Goal: Find specific page/section: Find specific page/section

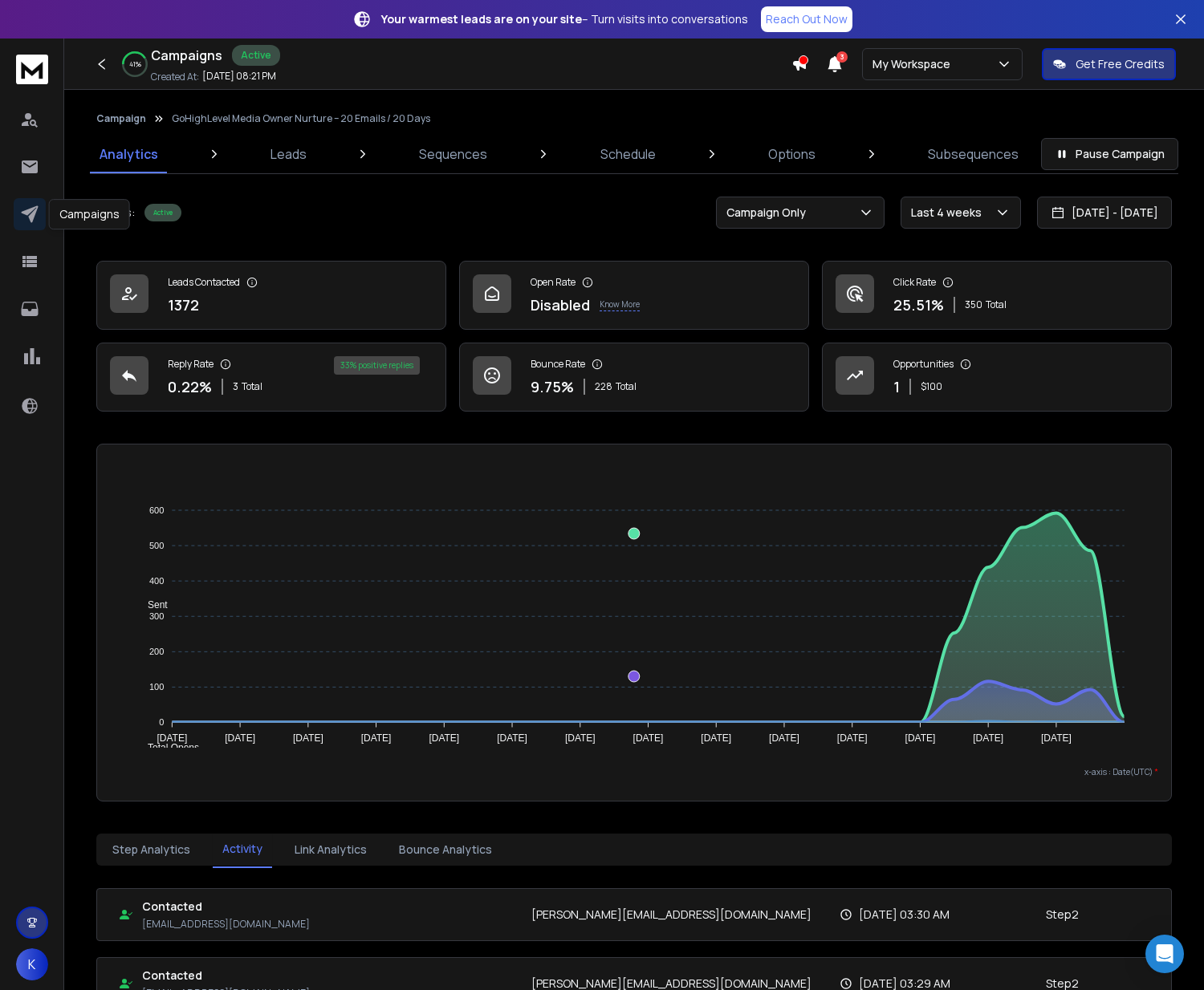
click at [30, 199] on link at bounding box center [30, 215] width 32 height 32
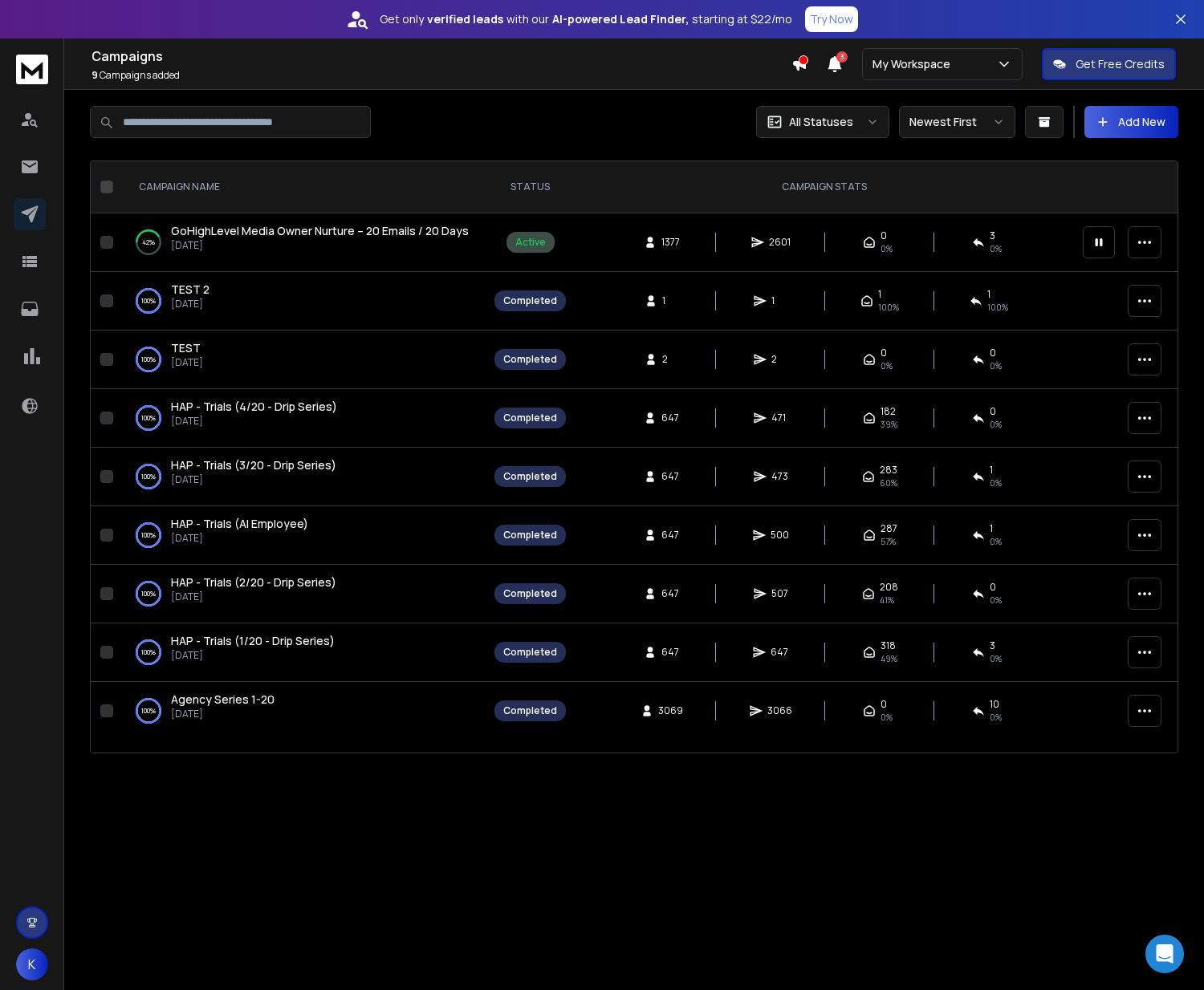
click at [411, 254] on div "GoHighLevel Media Owner Nurture – 20 Emails / 20 Days [DATE]" at bounding box center [319, 242] width 297 height 39
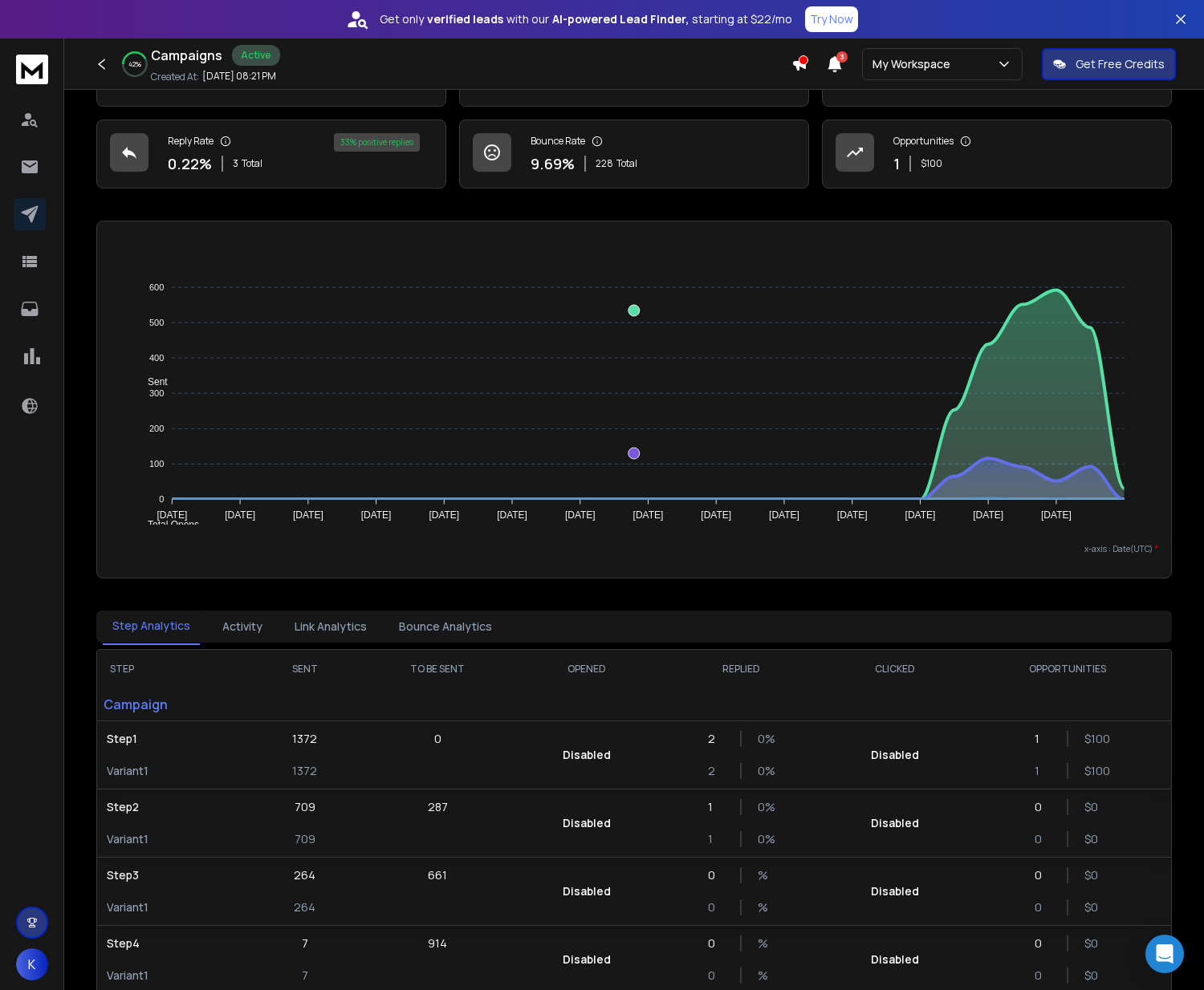
scroll to position [251, 0]
